Goal: Check status: Check status

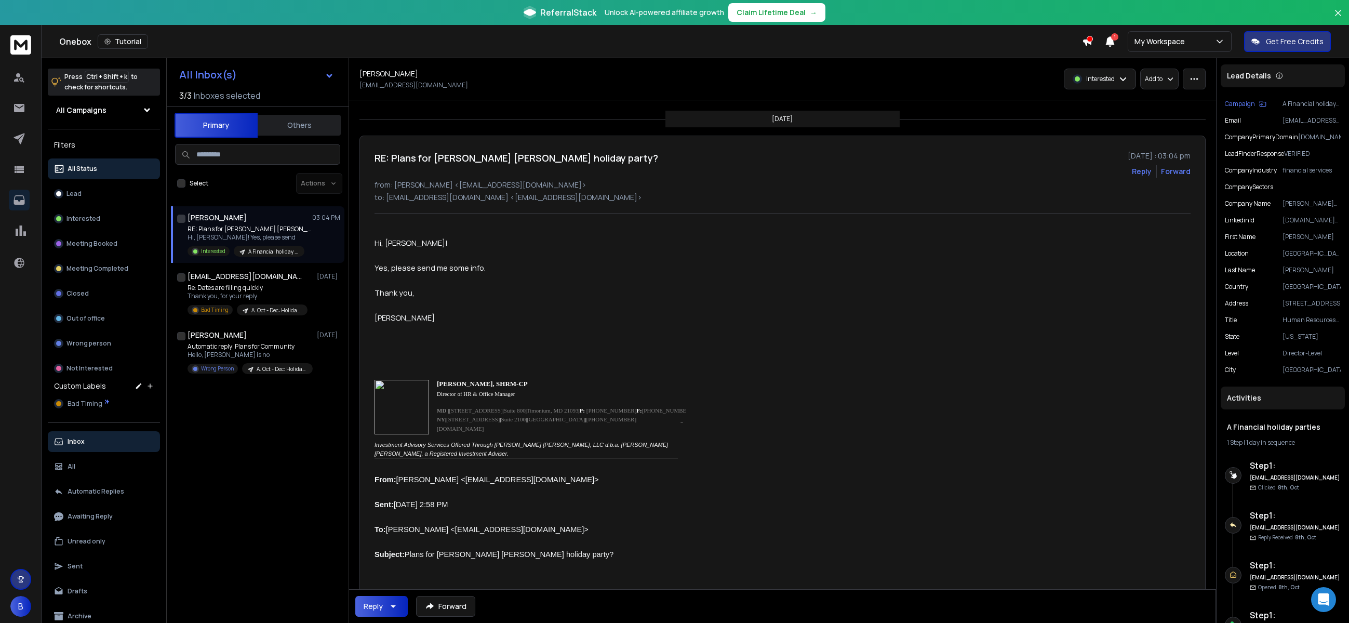
scroll to position [216, 0]
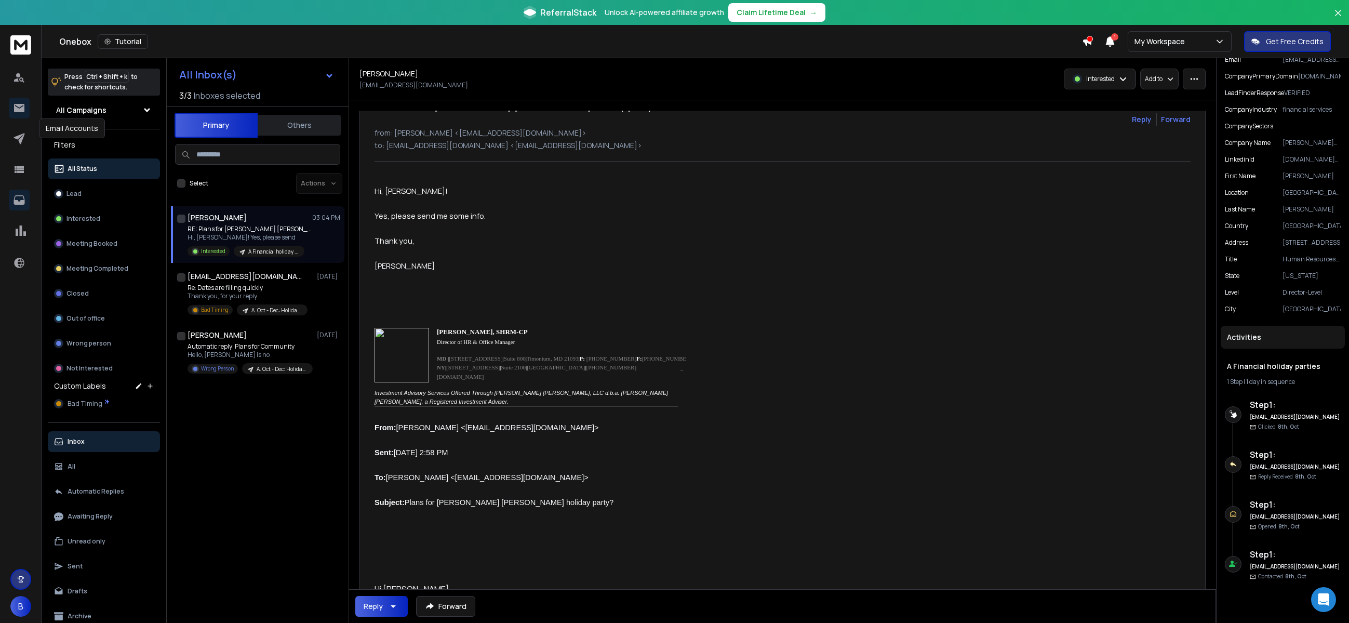
click at [18, 114] on icon at bounding box center [19, 108] width 12 height 12
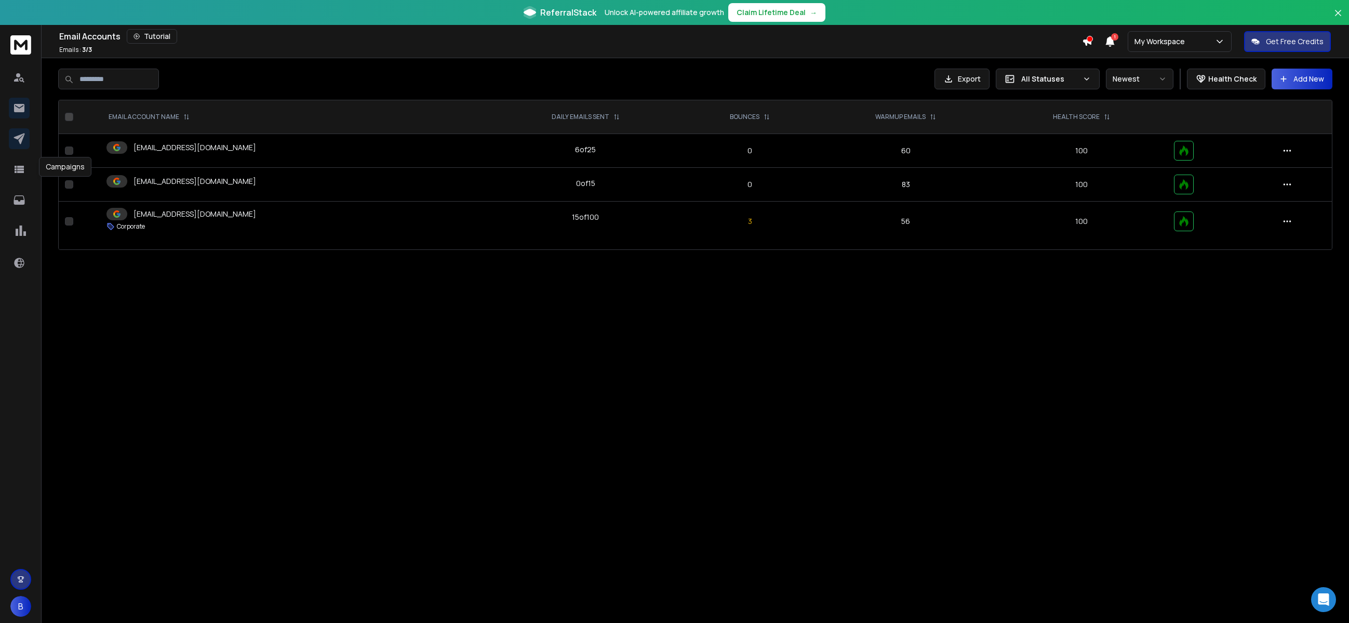
click at [24, 144] on icon at bounding box center [19, 139] width 11 height 11
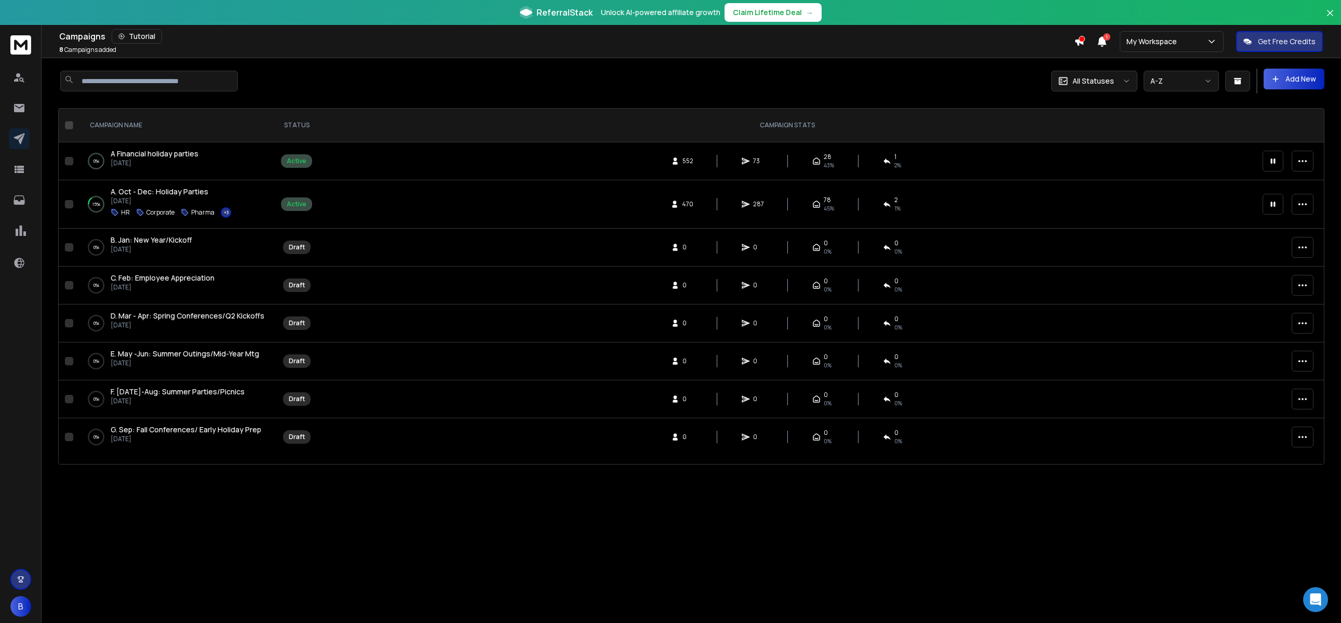
click at [198, 167] on p "9 days ago" at bounding box center [155, 163] width 88 height 8
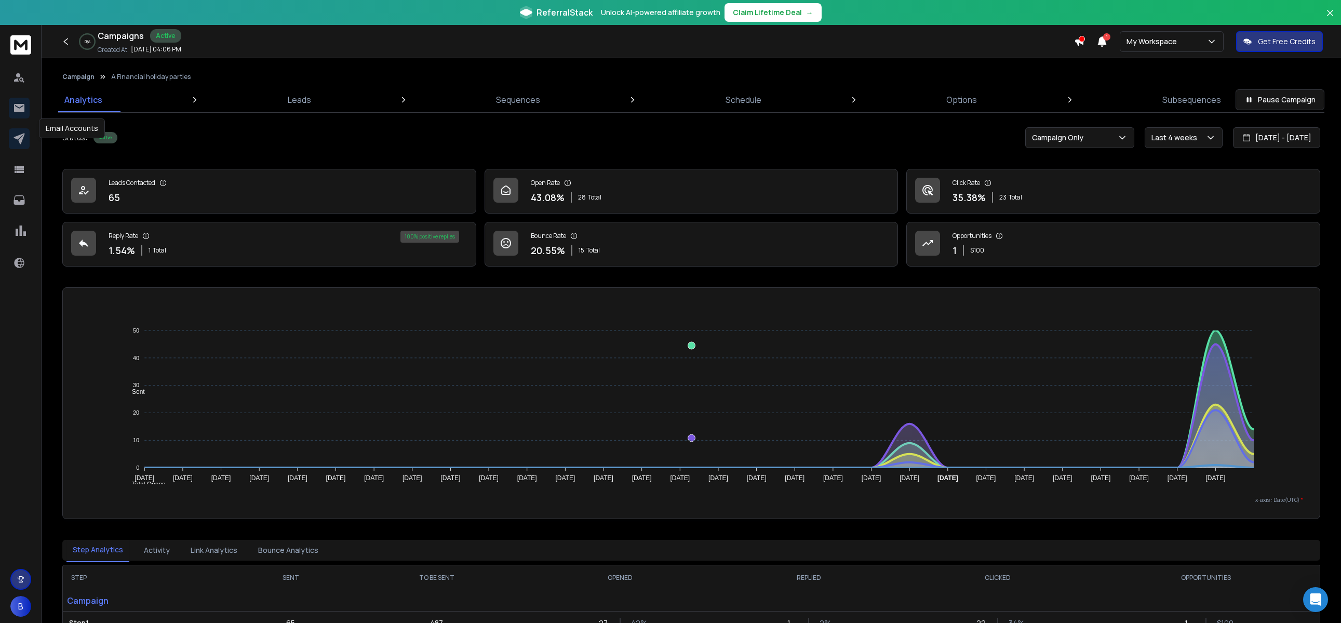
click at [20, 114] on icon at bounding box center [19, 108] width 12 height 12
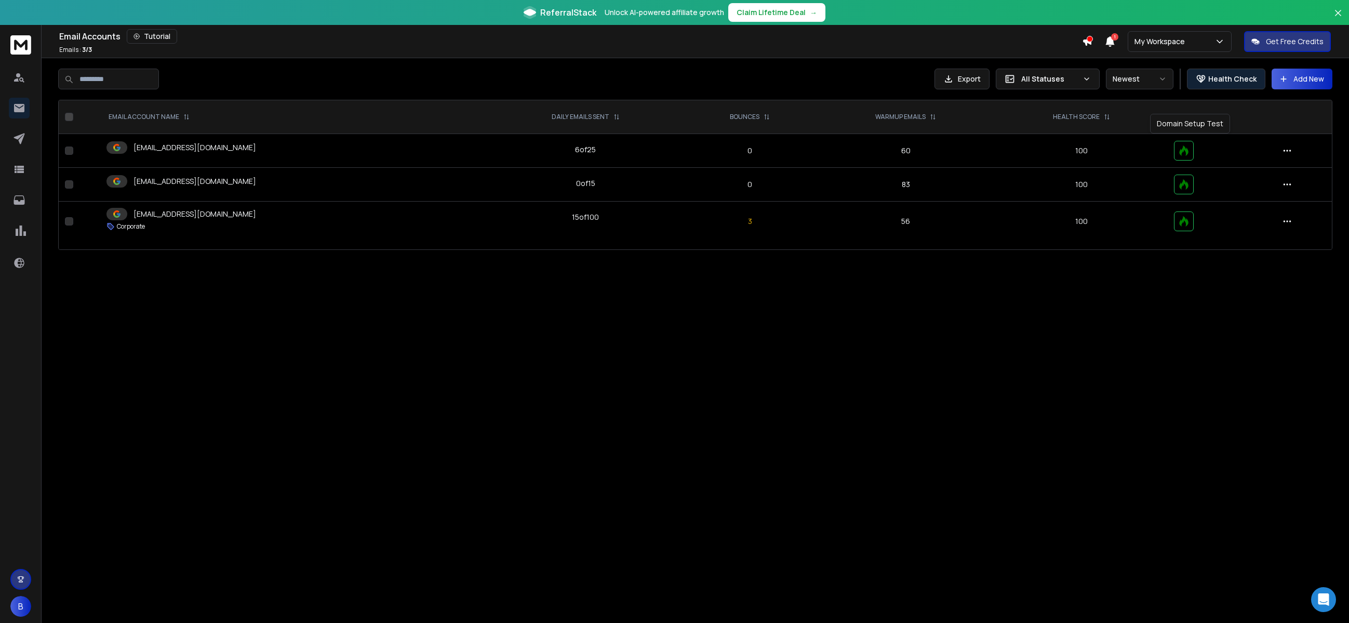
click at [1187, 89] on button "Health Check" at bounding box center [1226, 79] width 78 height 21
click at [850, 242] on td "56" at bounding box center [906, 222] width 180 height 40
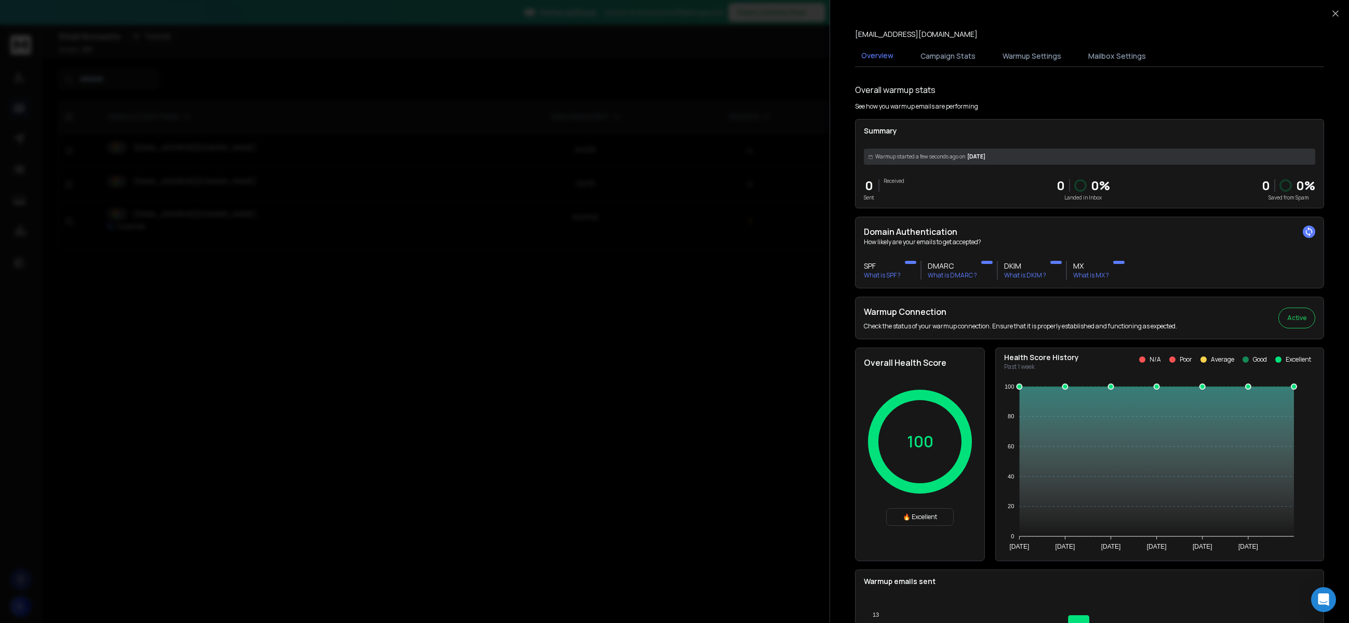
click at [711, 239] on div at bounding box center [674, 311] width 1349 height 623
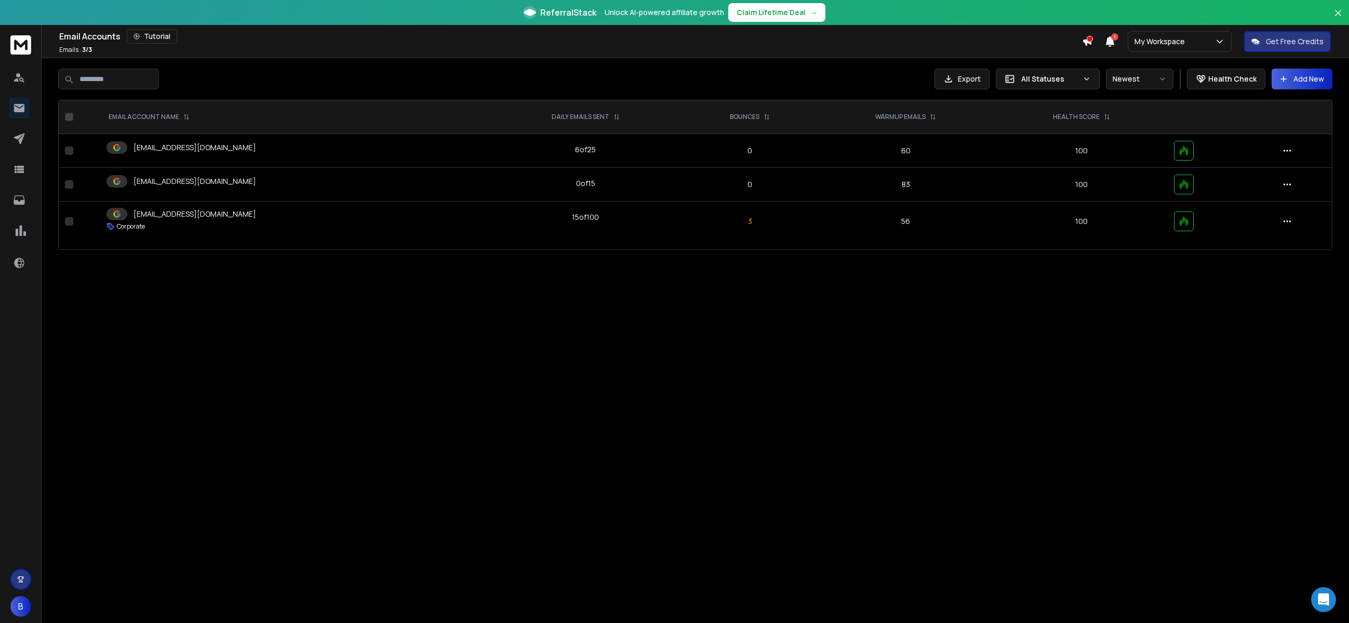
click at [22, 55] on icon at bounding box center [20, 44] width 21 height 19
click at [30, 210] on link at bounding box center [19, 200] width 21 height 21
